Goal: Task Accomplishment & Management: Use online tool/utility

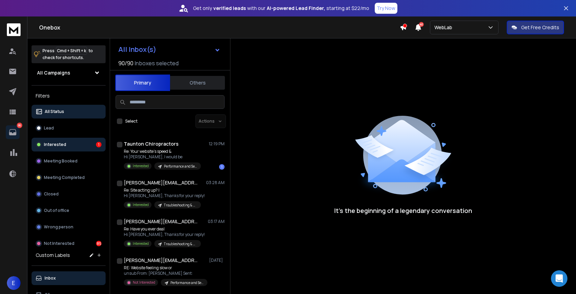
click at [53, 146] on p "Interested" at bounding box center [55, 144] width 22 height 5
click at [52, 112] on p "All Status" at bounding box center [55, 111] width 20 height 5
click at [149, 102] on input at bounding box center [170, 102] width 109 height 14
paste input "**********"
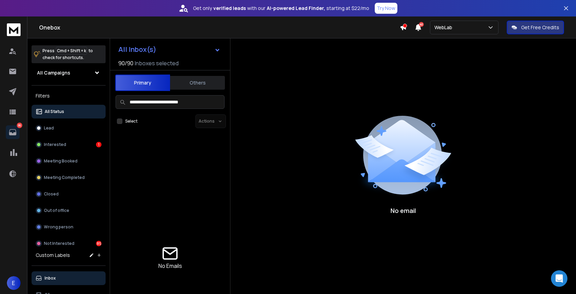
type input "**********"
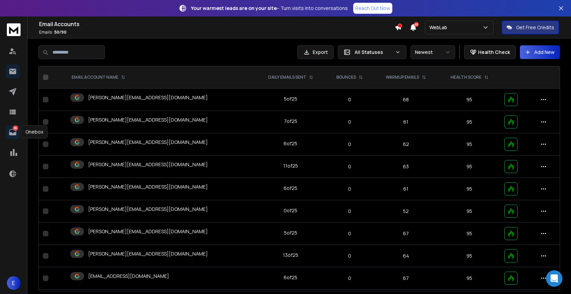
click at [14, 130] on p "86" at bounding box center [15, 127] width 5 height 5
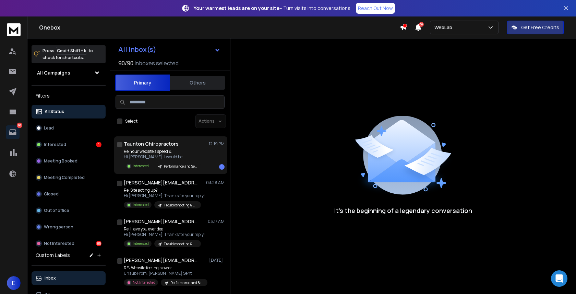
click at [157, 150] on p "Re: Your website’s speed &" at bounding box center [162, 150] width 77 height 5
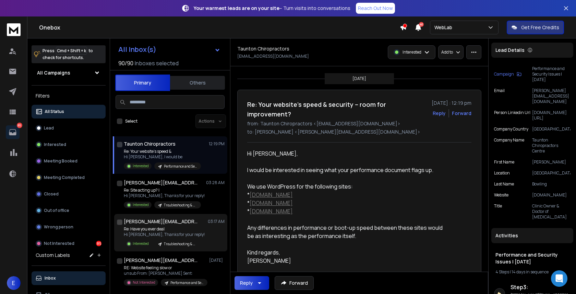
click at [159, 232] on p "Hi [PERSON_NAME], Thanks for your reply!" at bounding box center [164, 233] width 81 height 5
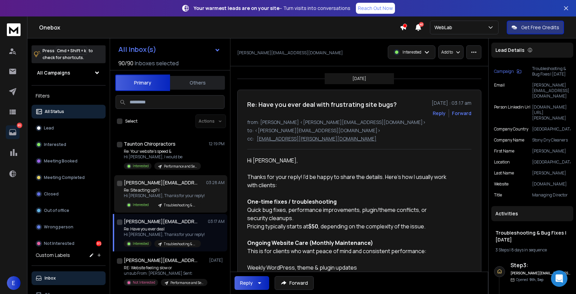
click at [150, 189] on p "Re: Site acting up? I" at bounding box center [164, 189] width 81 height 5
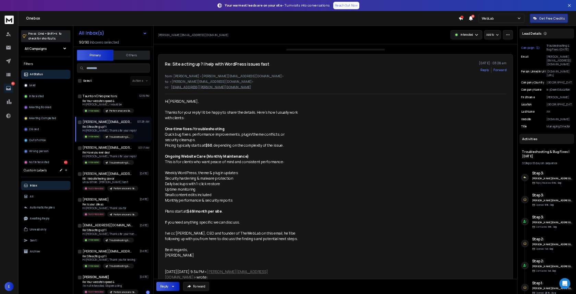
scroll to position [1, 0]
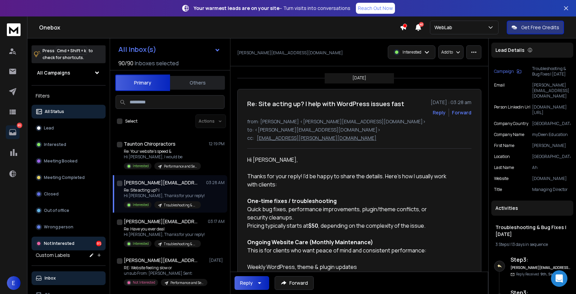
click at [59, 244] on p "Not Interested" at bounding box center [59, 242] width 31 height 5
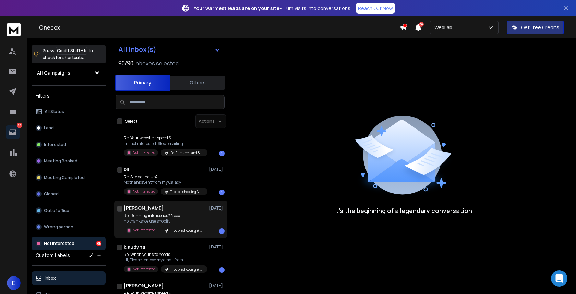
scroll to position [93, 0]
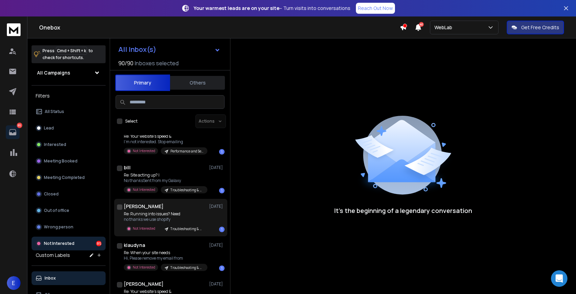
click at [160, 216] on p "Re: Running into issues? Need" at bounding box center [165, 213] width 82 height 5
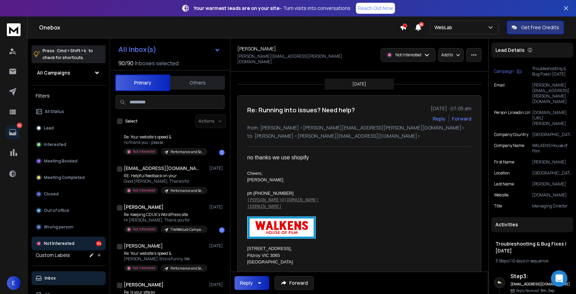
scroll to position [0, 0]
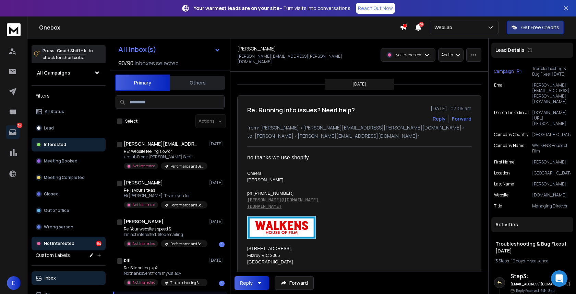
click at [50, 146] on p "Interested" at bounding box center [55, 144] width 22 height 5
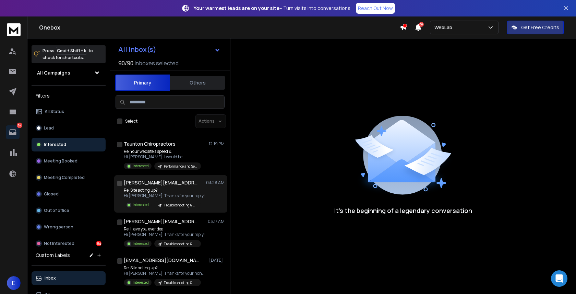
click at [147, 187] on div "[PERSON_NAME][EMAIL_ADDRESS][DOMAIN_NAME] 03:28 AM Re: Site acting up? I Hi [PE…" at bounding box center [174, 193] width 101 height 29
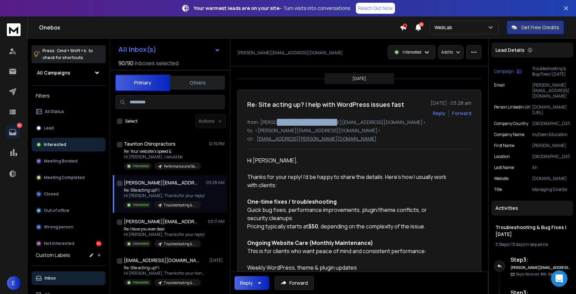
drag, startPoint x: 275, startPoint y: 124, endPoint x: 344, endPoint y: 144, distance: 70.9
click at [329, 125] on p "from: [PERSON_NAME] <[PERSON_NAME][EMAIL_ADDRESS][DOMAIN_NAME]>" at bounding box center [359, 122] width 224 height 7
copy p "[PERSON_NAME][EMAIL_ADDRESS][DOMAIN_NAME]"
